Goal: Navigation & Orientation: Find specific page/section

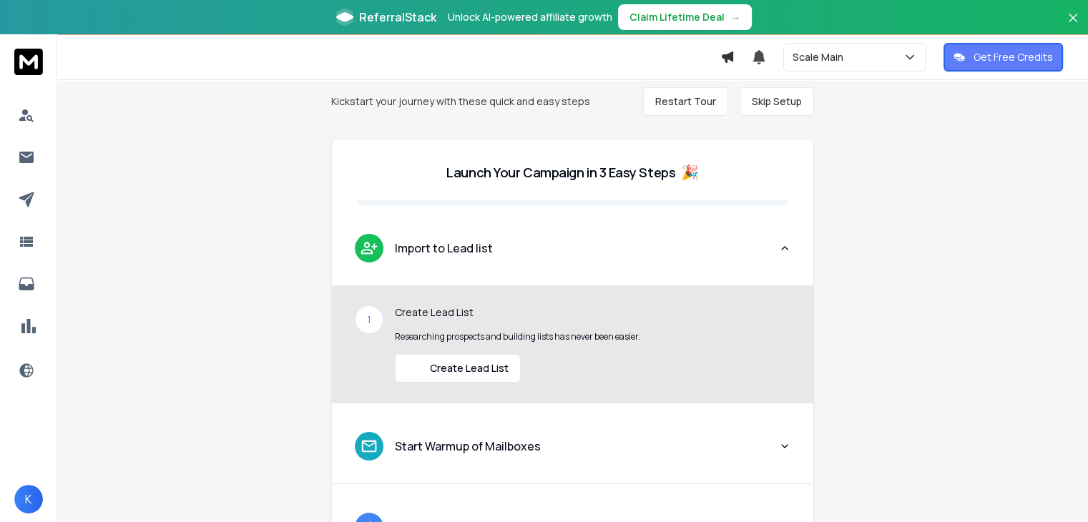
scroll to position [138, 0]
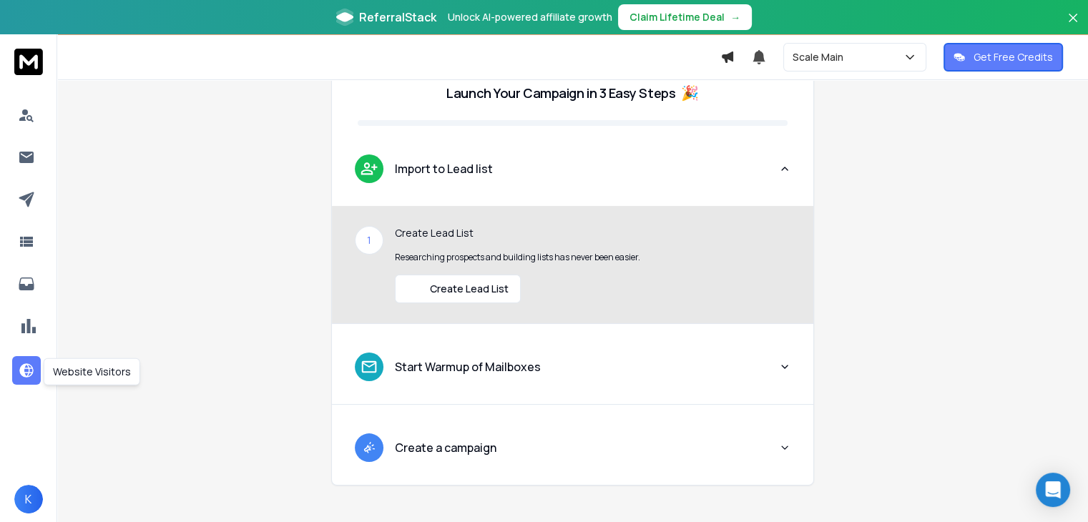
click at [23, 368] on icon at bounding box center [26, 370] width 14 height 14
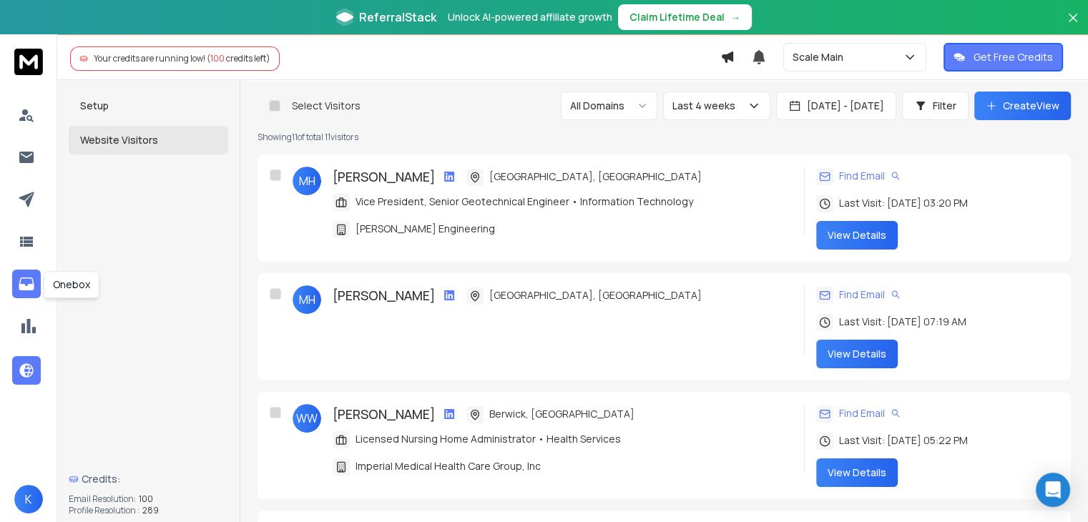
click at [19, 278] on icon at bounding box center [26, 283] width 17 height 17
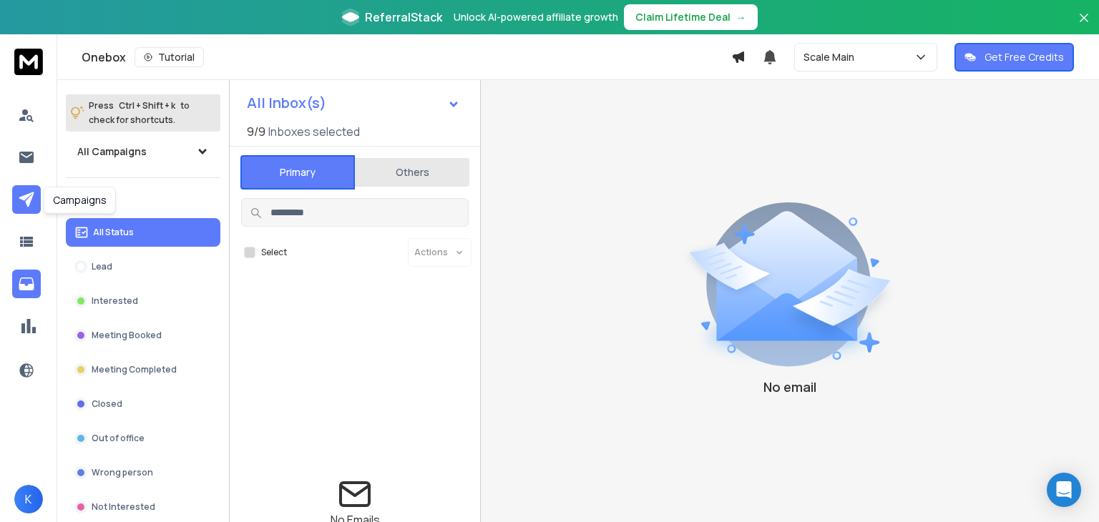
click at [25, 195] on icon at bounding box center [26, 199] width 15 height 15
